Goal: Information Seeking & Learning: Check status

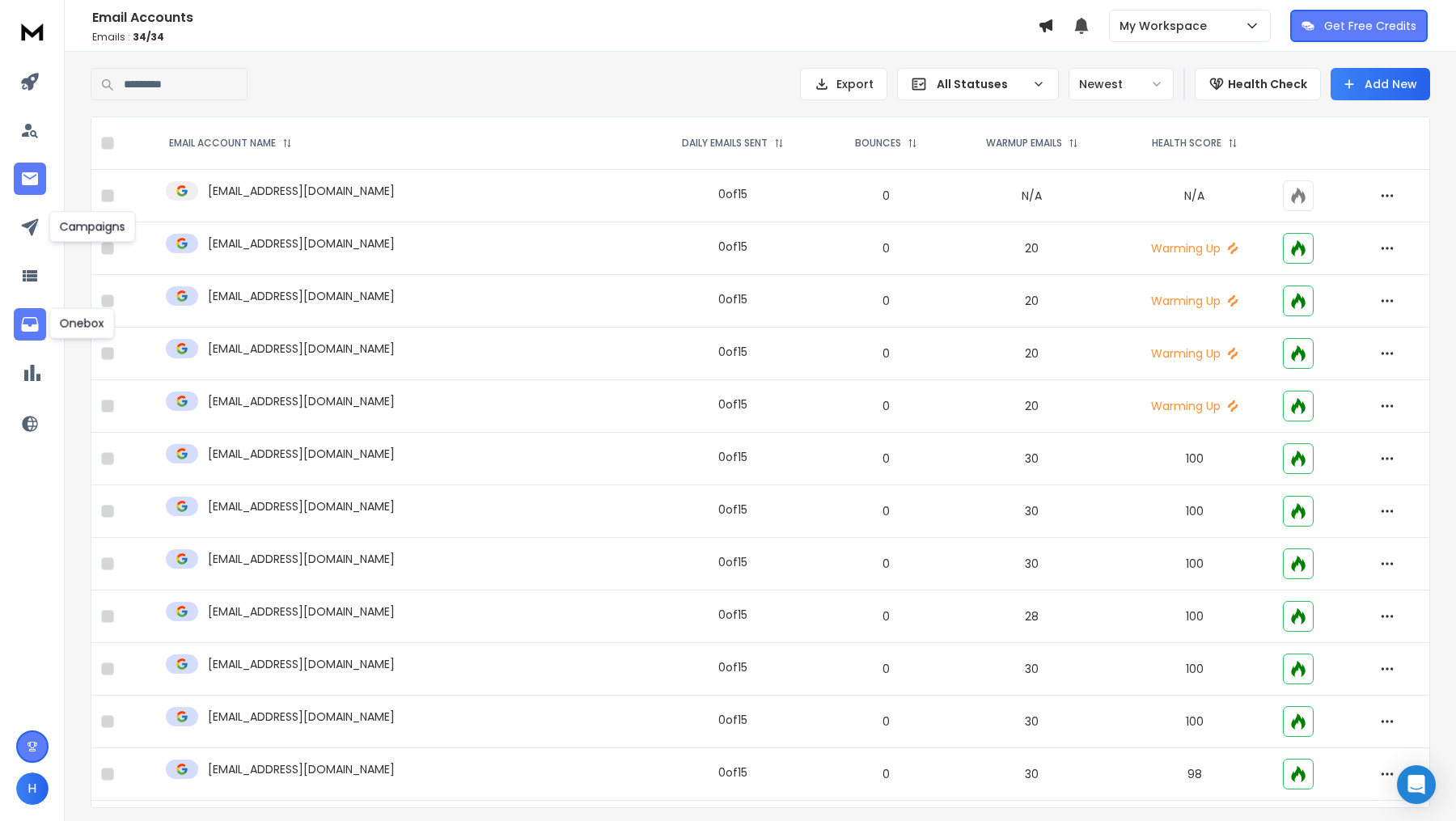
click at [35, 318] on icon at bounding box center [30, 325] width 20 height 20
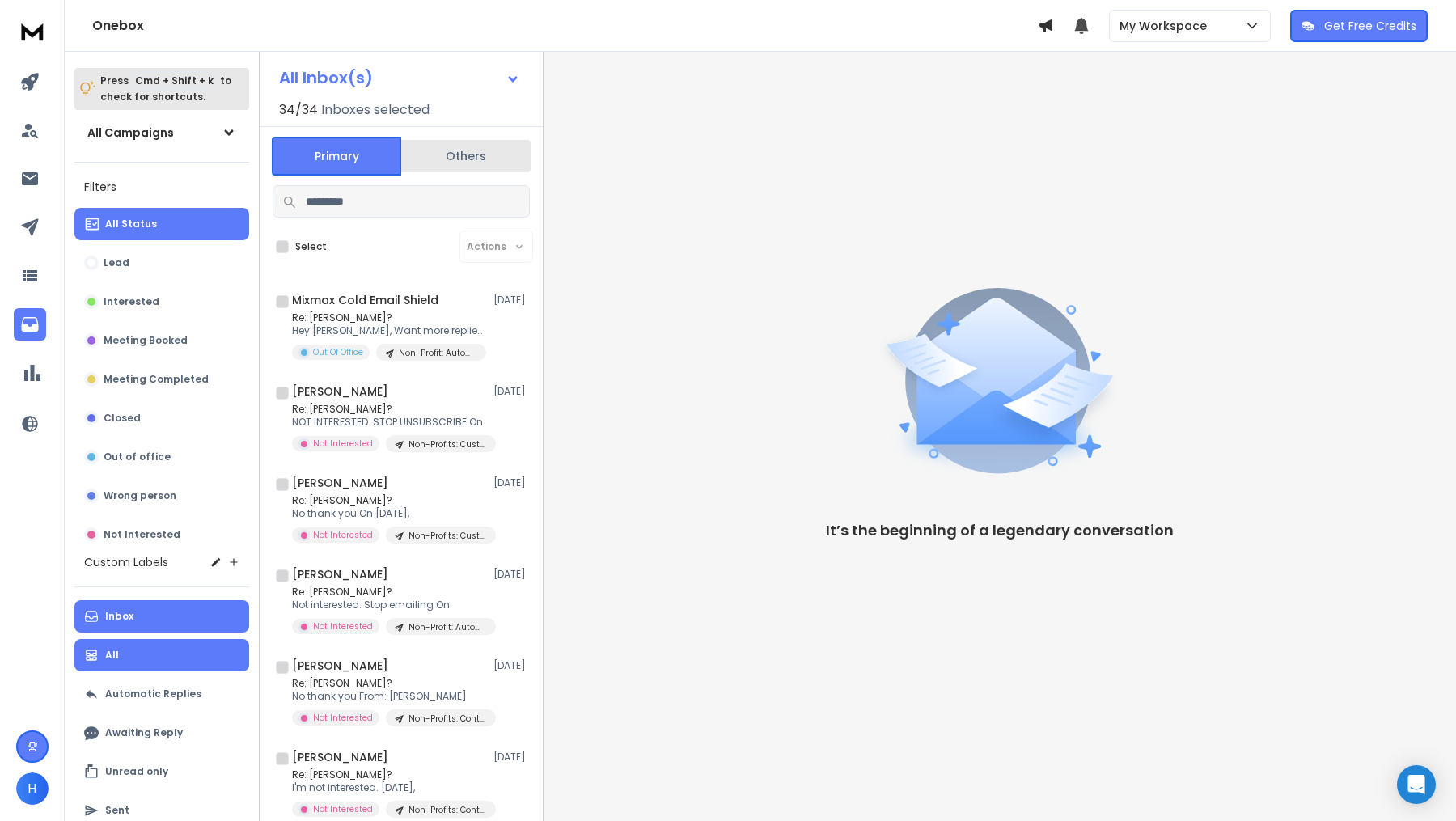
click at [138, 647] on button "All" at bounding box center [162, 656] width 175 height 33
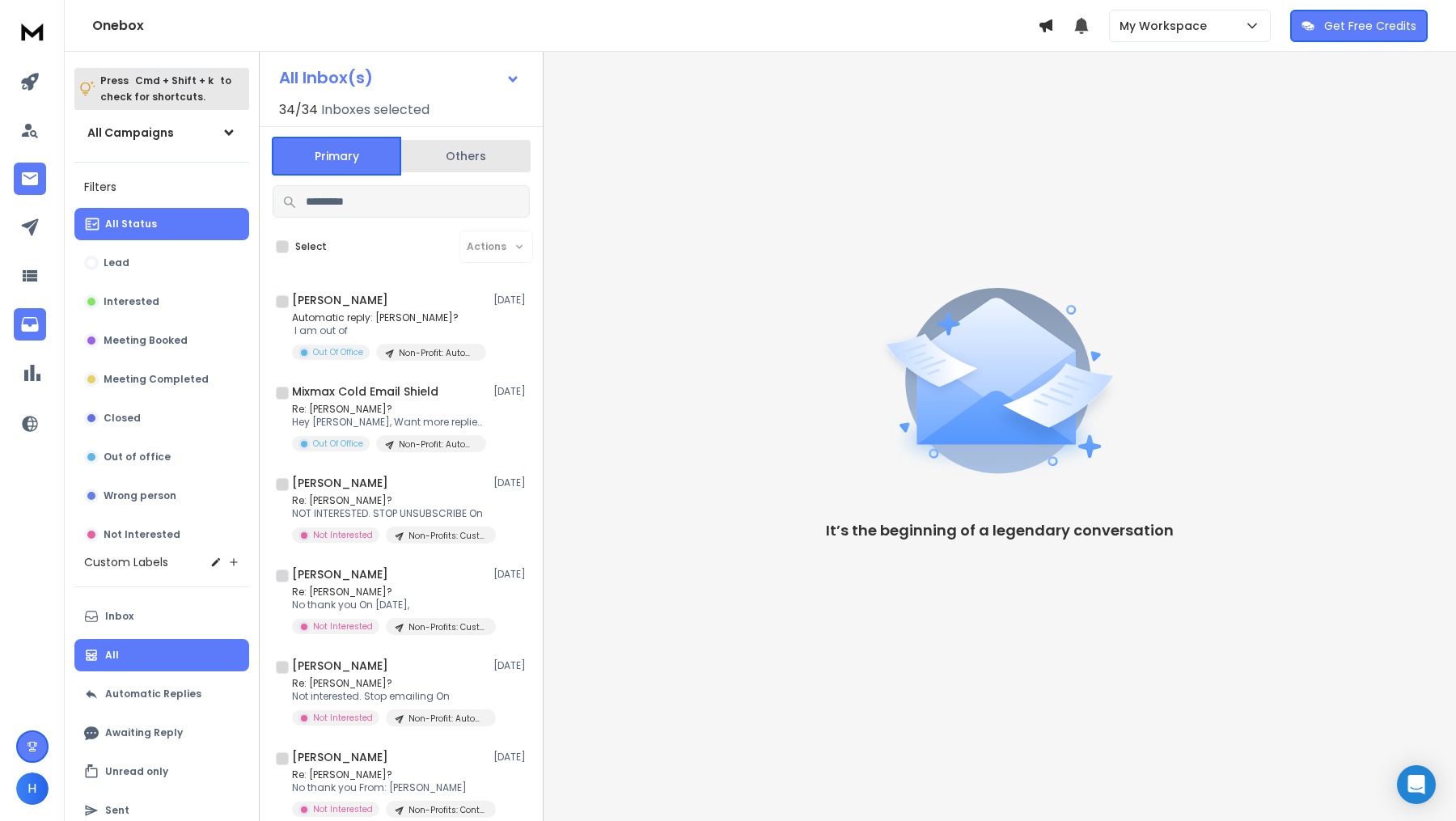
click at [38, 175] on icon at bounding box center [30, 179] width 16 height 13
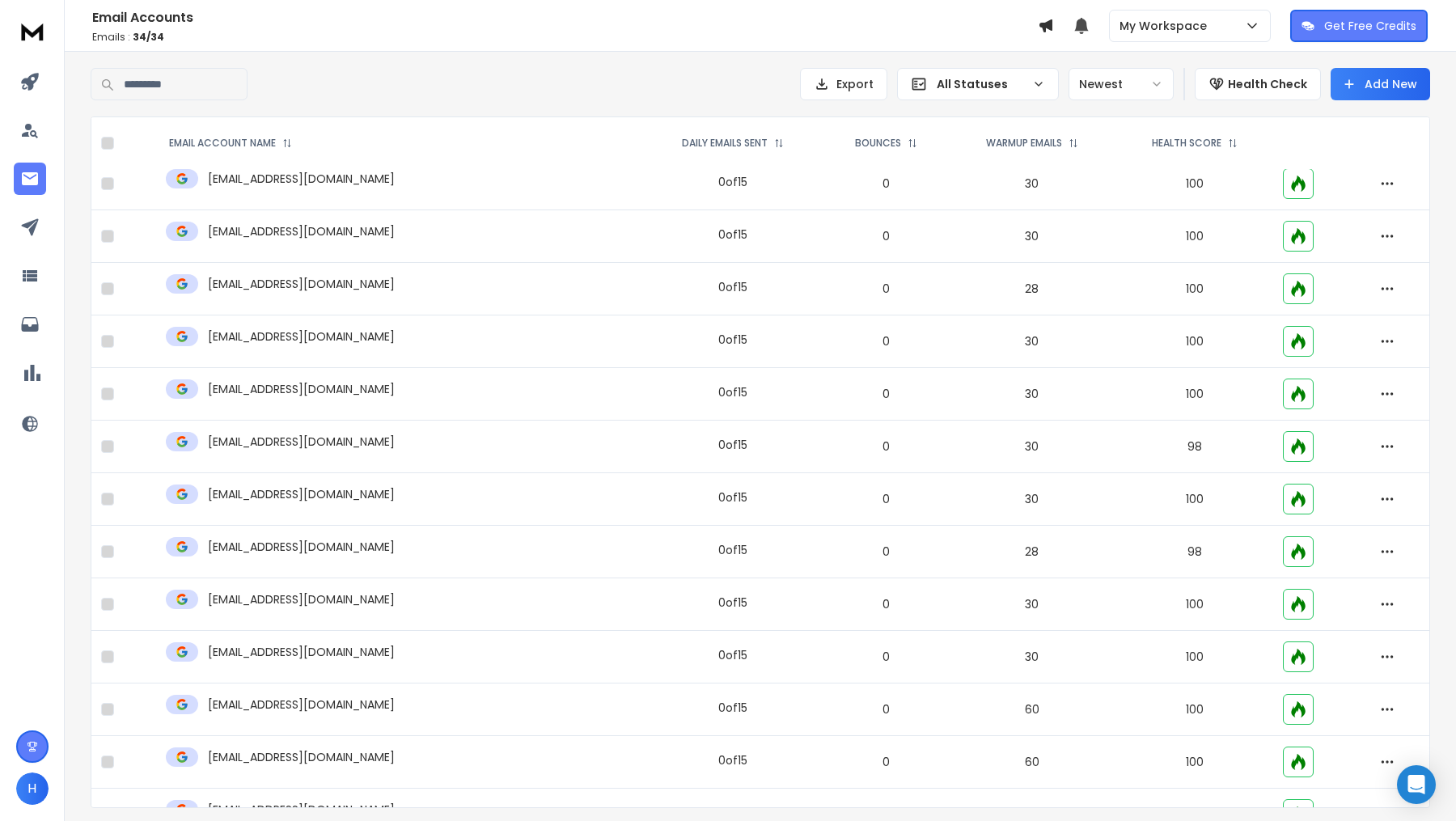
scroll to position [399, 0]
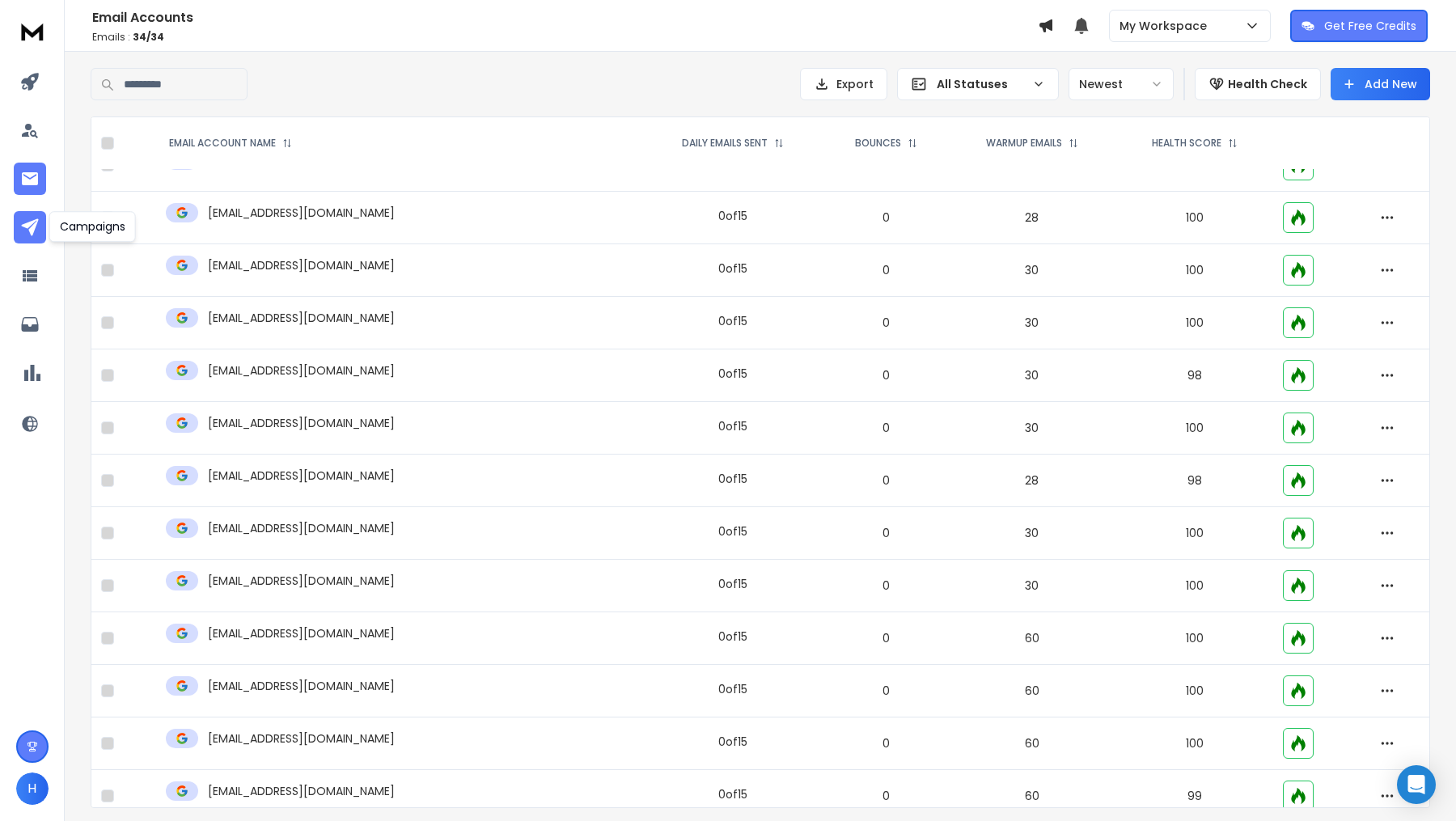
click at [40, 232] on link at bounding box center [30, 227] width 33 height 33
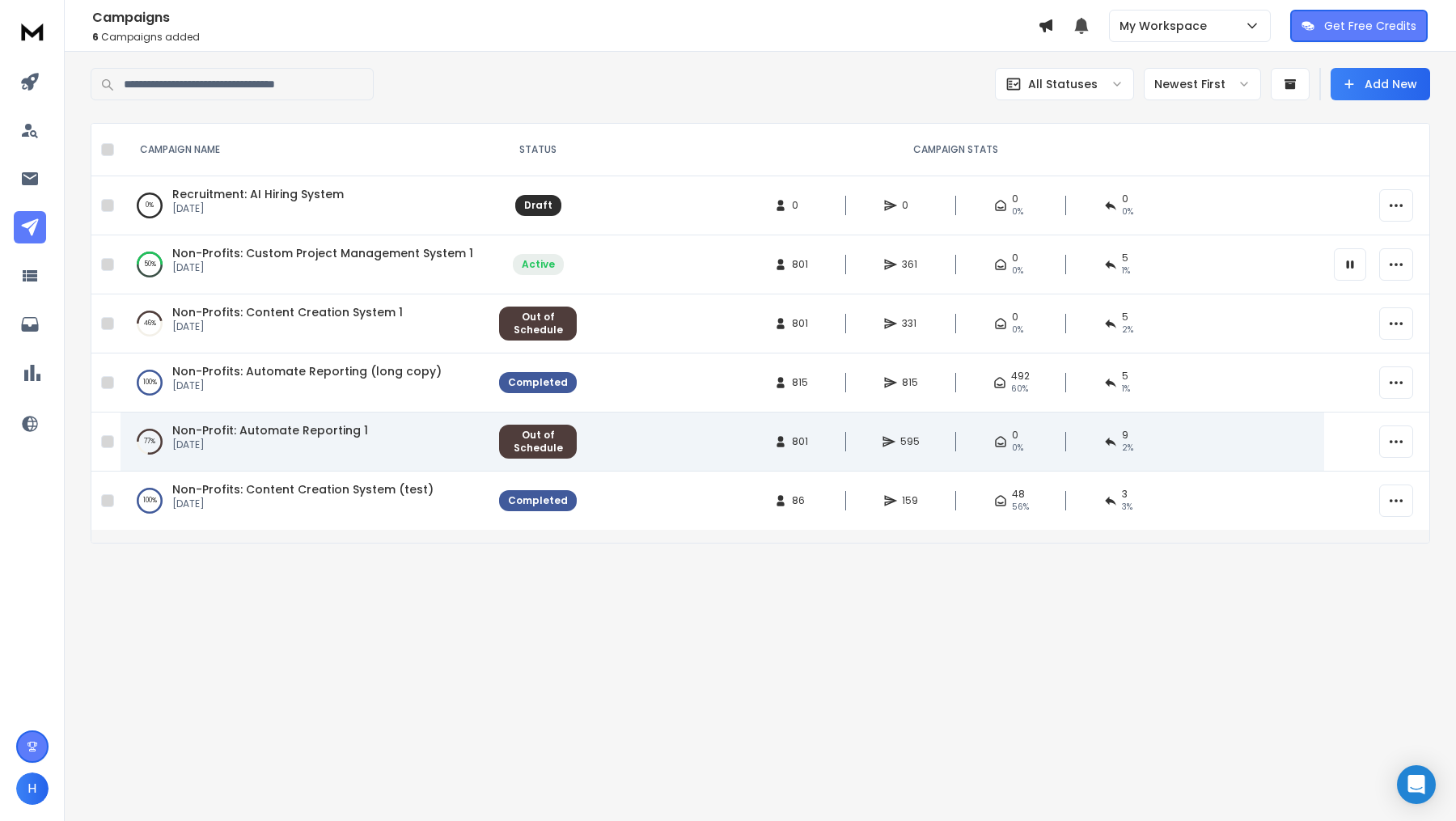
click at [711, 443] on div "801 595 0 0% 9 2 %" at bounding box center [955, 442] width 718 height 26
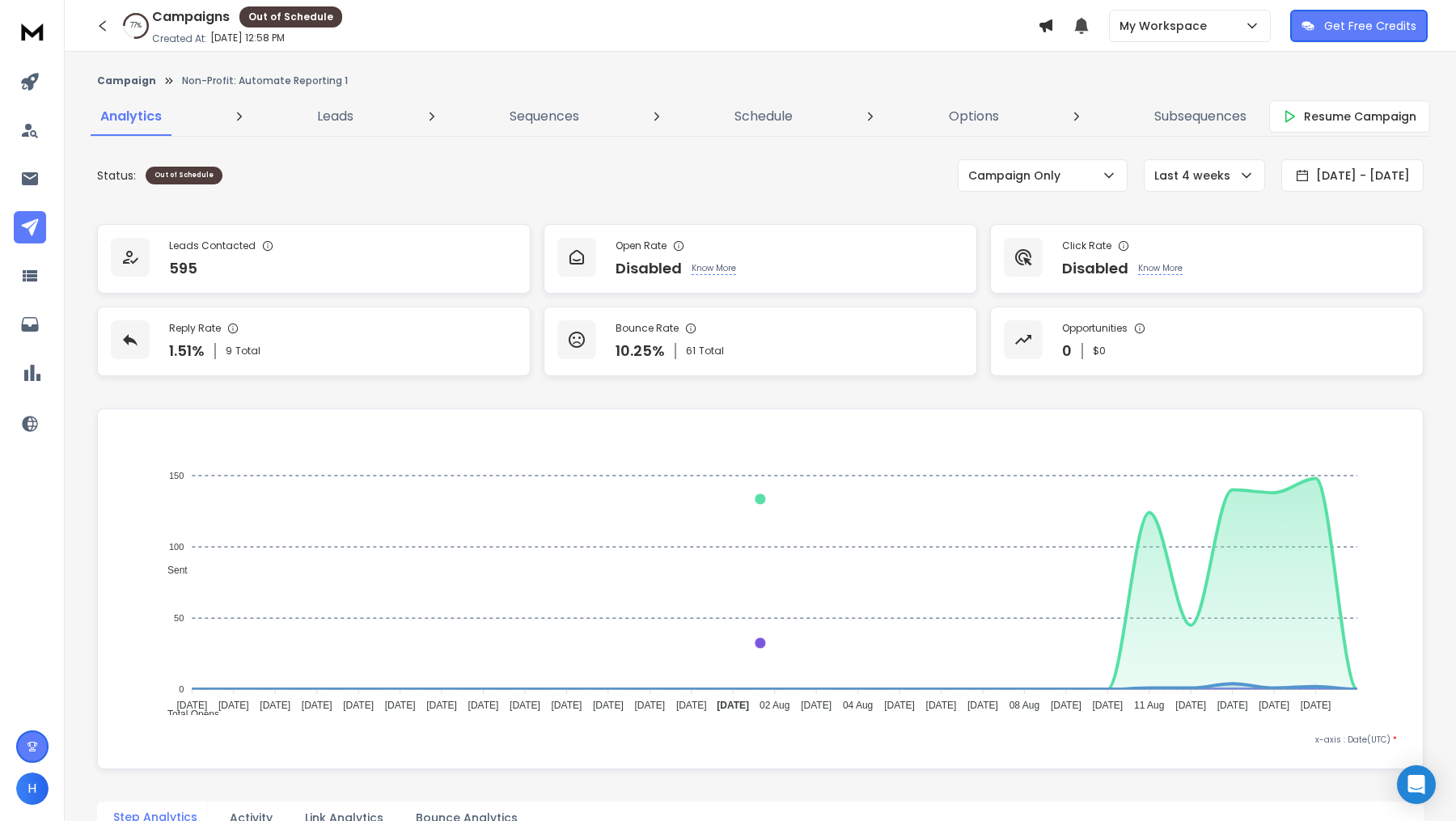
click at [364, 316] on link "Reply Rate 1.51 % 9 Total" at bounding box center [314, 341] width 433 height 70
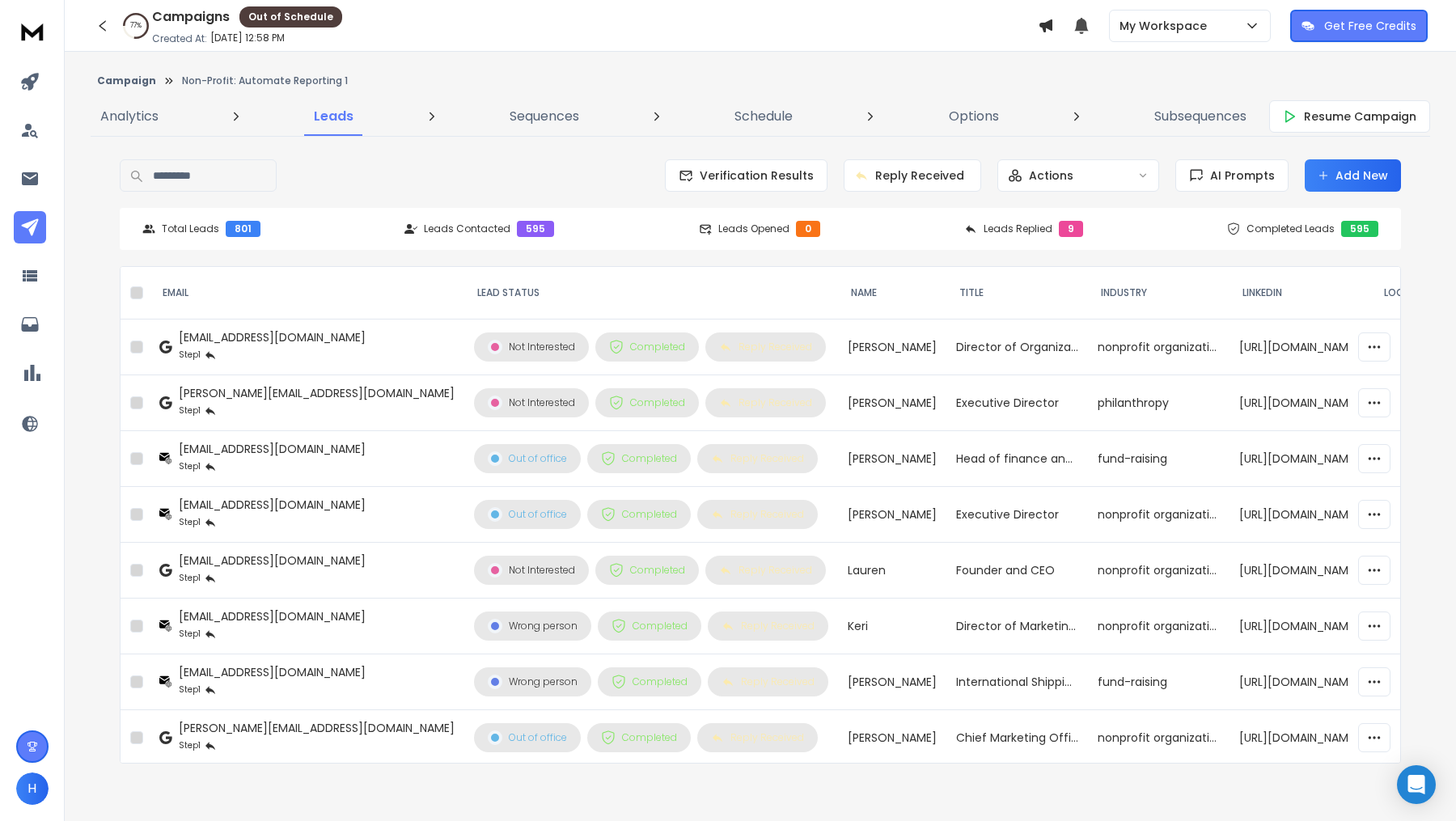
scroll to position [0, 280]
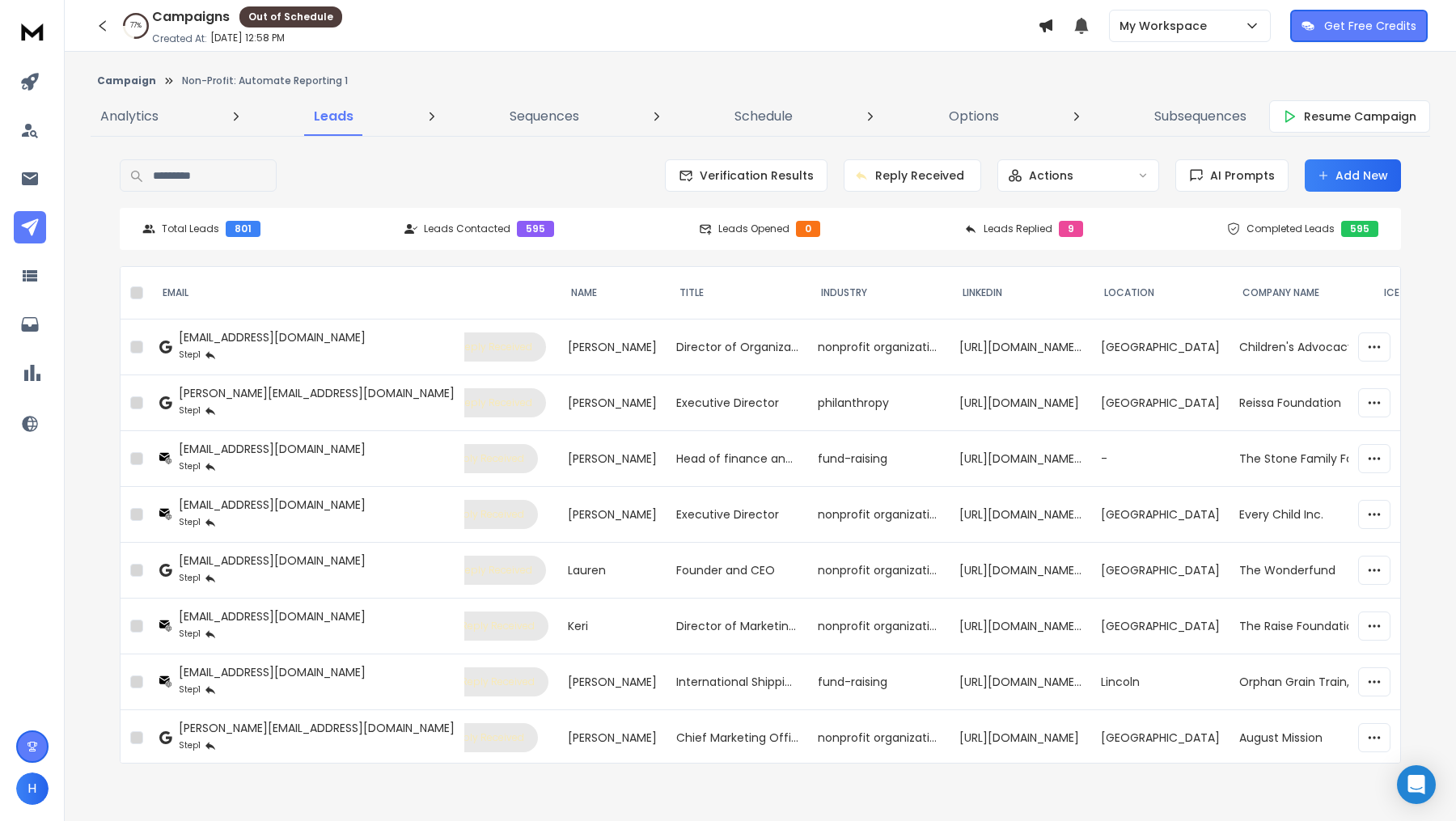
click at [1371, 504] on td "Hi [PERSON_NAME], your leadership in managing nonprofit organizations is inspir…" at bounding box center [1441, 515] width 141 height 56
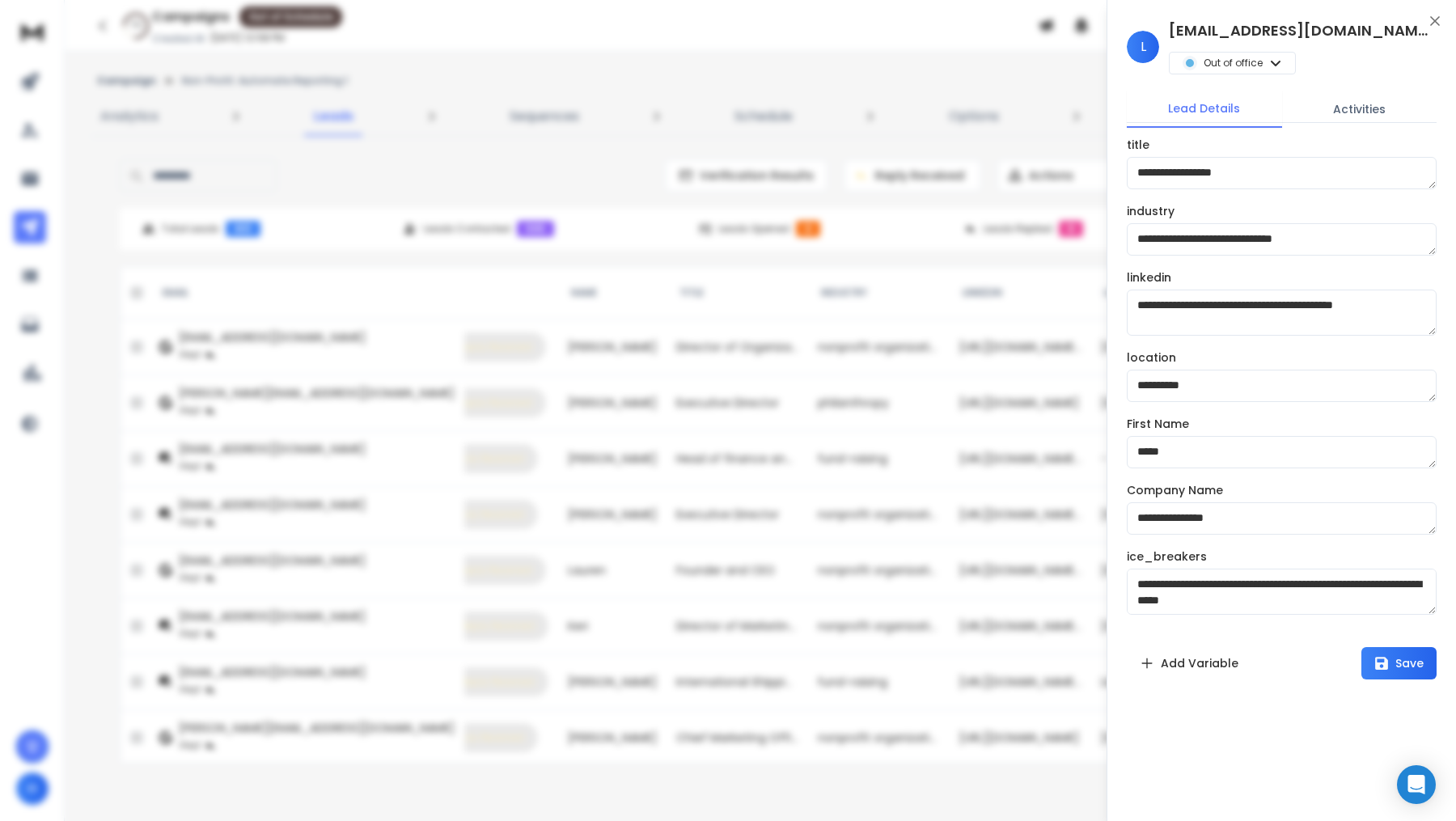
click at [1032, 603] on div at bounding box center [728, 410] width 1456 height 821
